Goal: Task Accomplishment & Management: Manage account settings

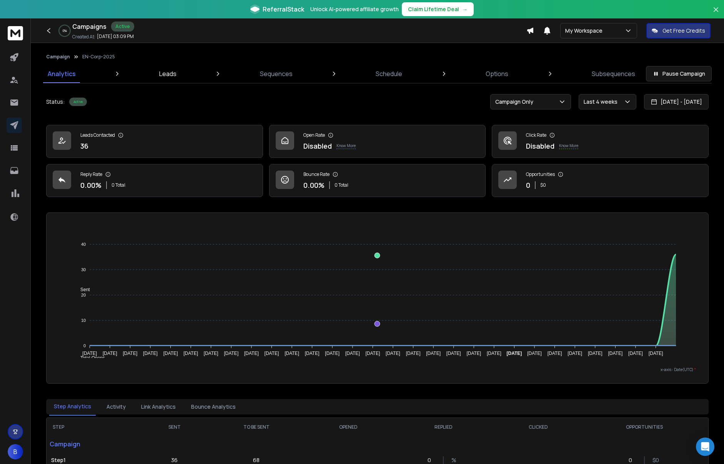
click at [172, 75] on p "Leads" at bounding box center [167, 73] width 17 height 9
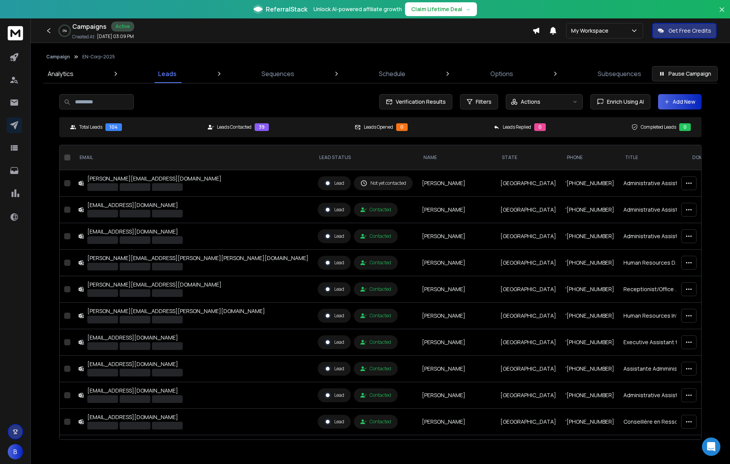
click at [62, 76] on p "Analytics" at bounding box center [61, 73] width 26 height 9
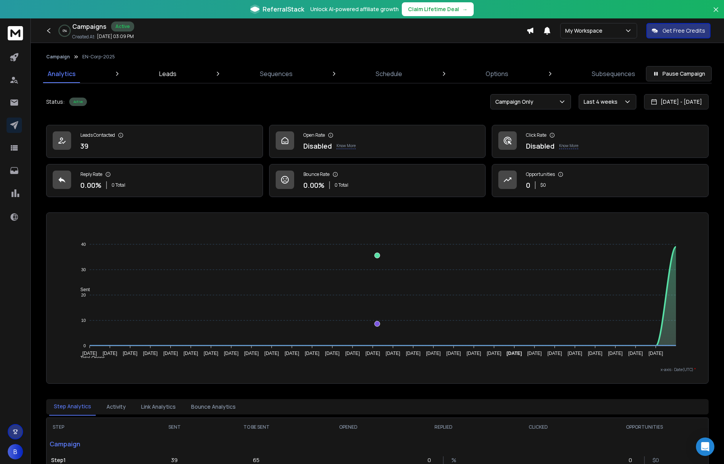
click at [161, 74] on p "Leads" at bounding box center [167, 73] width 17 height 9
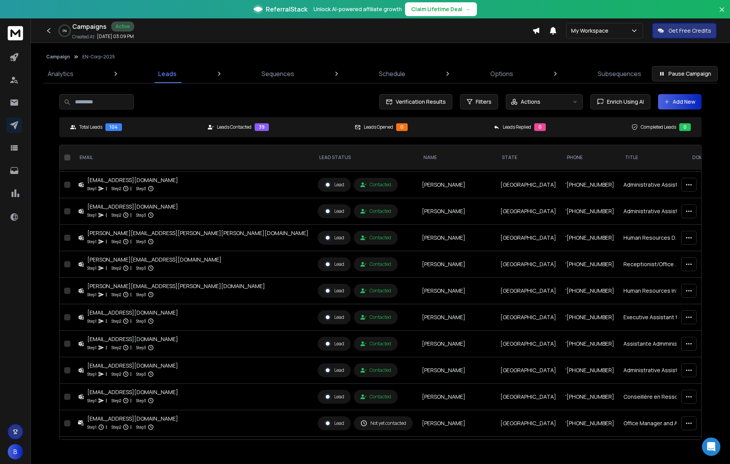
scroll to position [144, 0]
